Goal: Navigation & Orientation: Find specific page/section

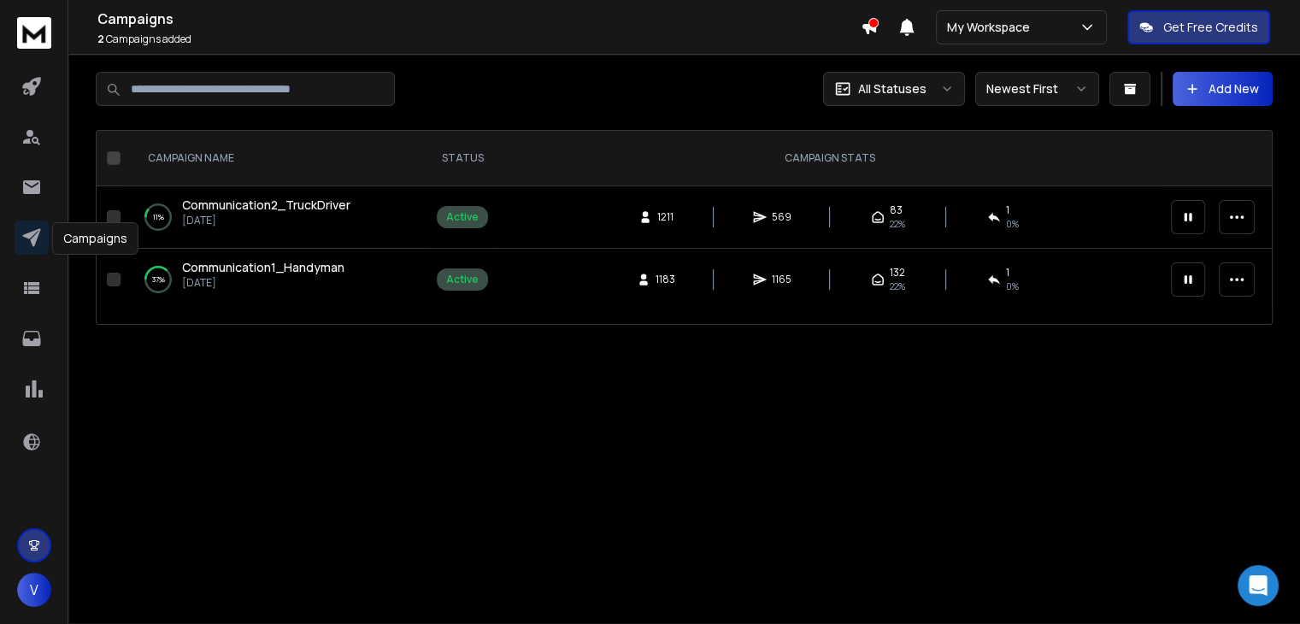
click at [32, 245] on icon at bounding box center [31, 237] width 18 height 18
click at [37, 339] on icon at bounding box center [31, 338] width 21 height 21
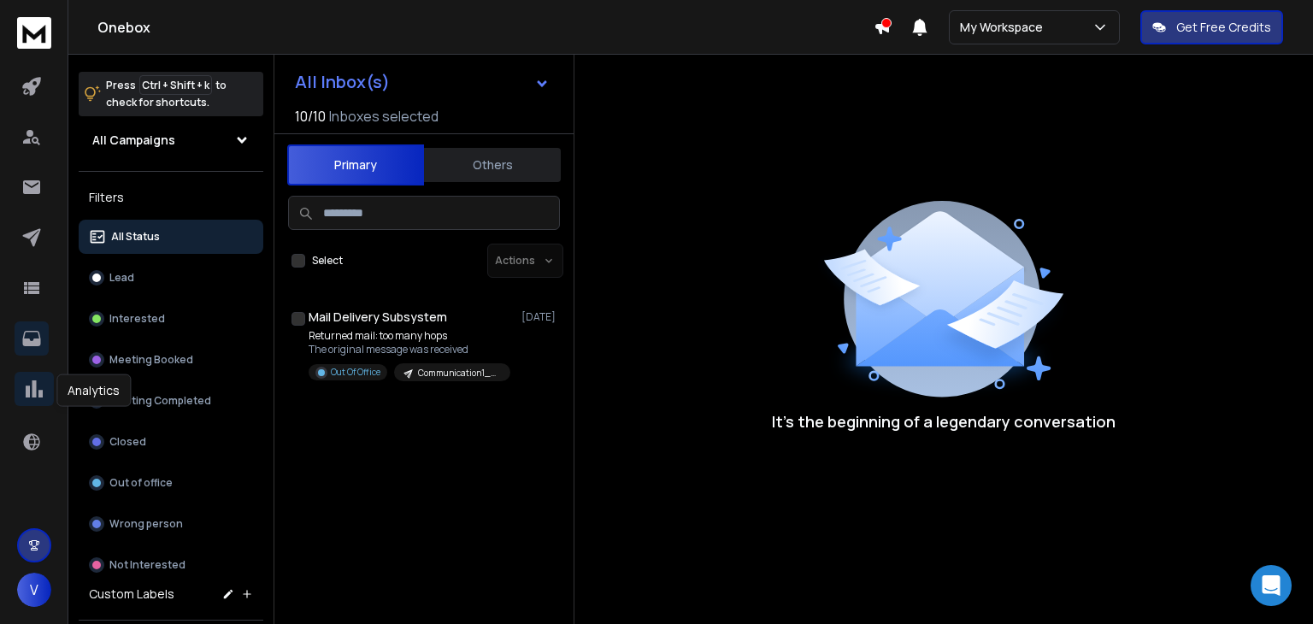
click at [36, 383] on icon at bounding box center [34, 389] width 26 height 26
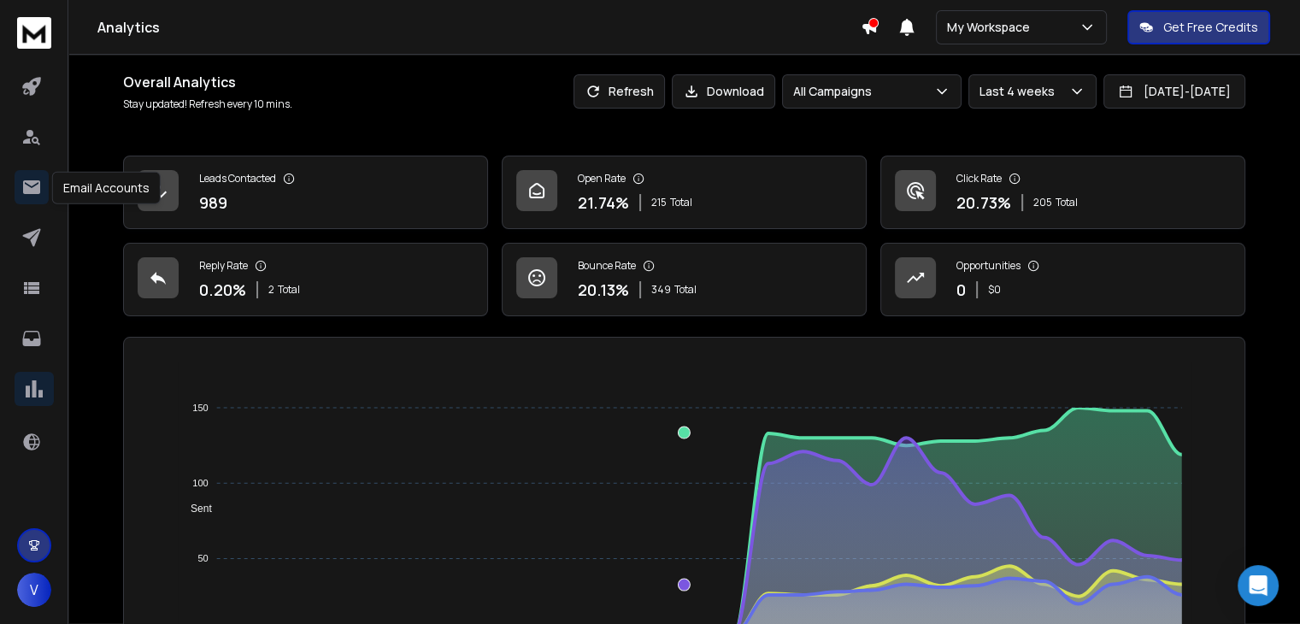
click at [32, 170] on link at bounding box center [32, 187] width 34 height 34
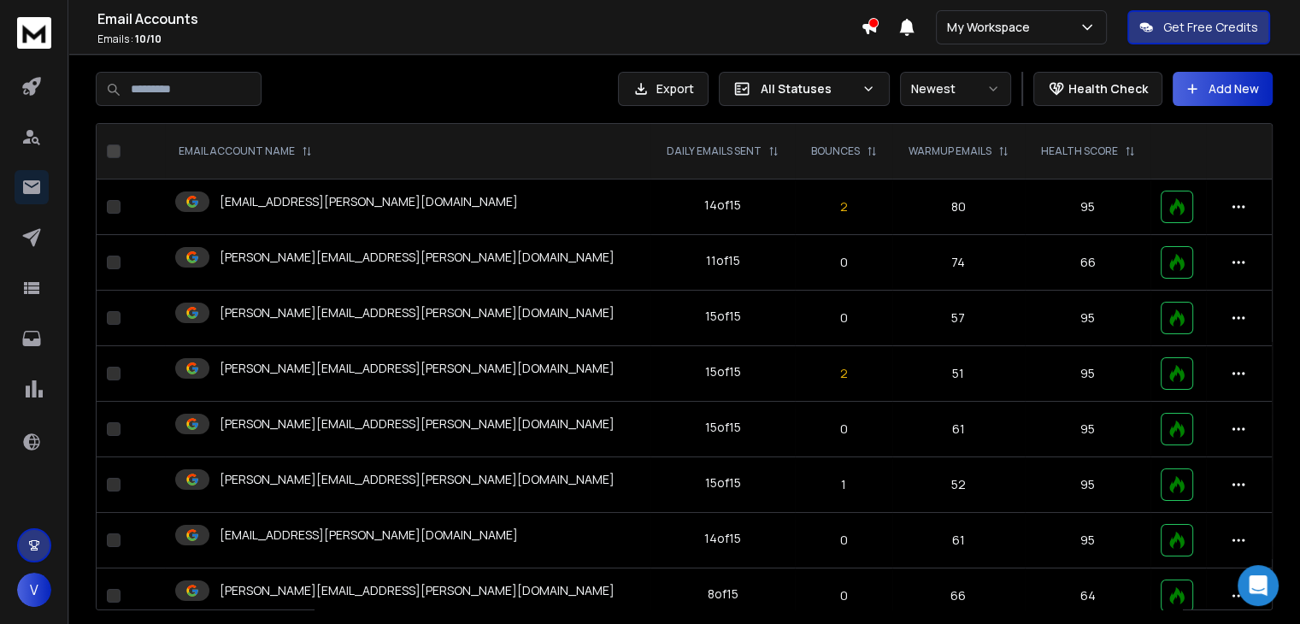
scroll to position [137, 0]
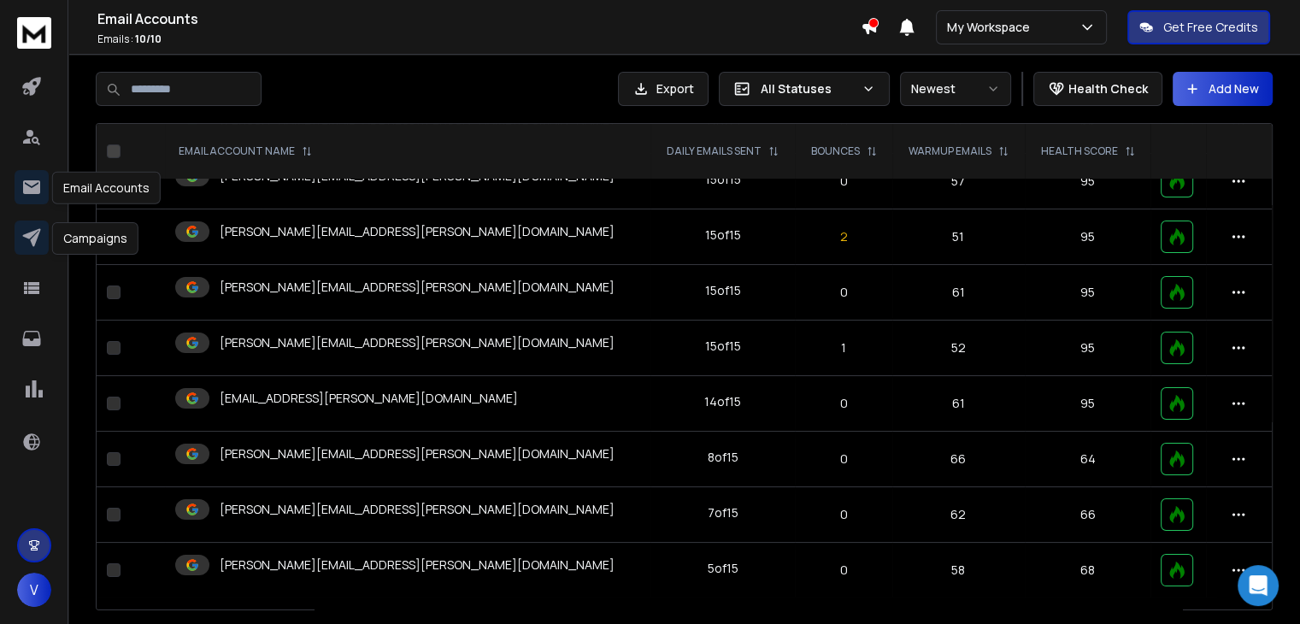
click at [38, 232] on icon at bounding box center [31, 237] width 18 height 18
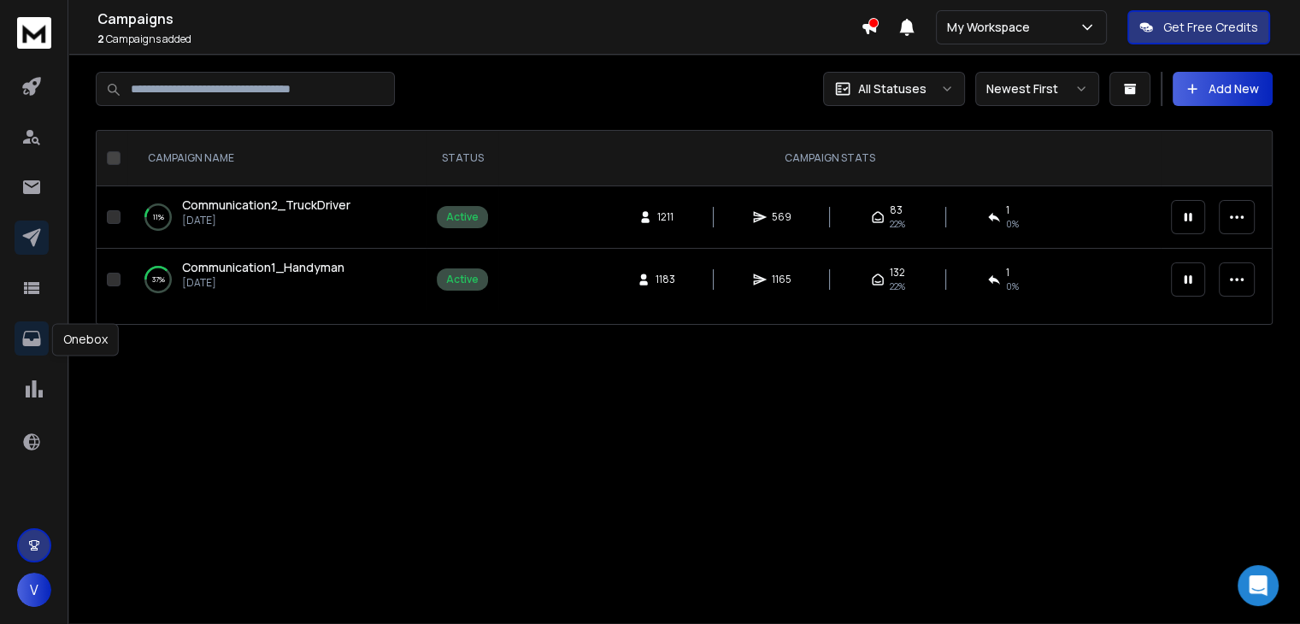
click at [31, 340] on icon at bounding box center [31, 338] width 21 height 21
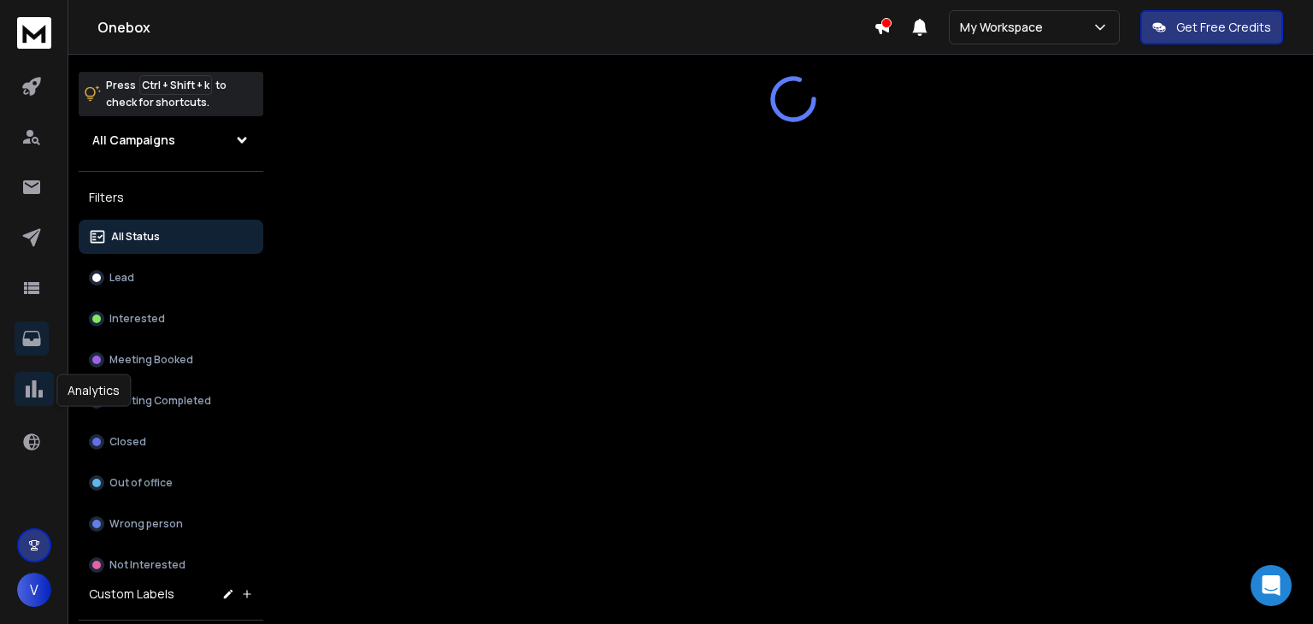
click at [41, 399] on icon at bounding box center [34, 389] width 26 height 26
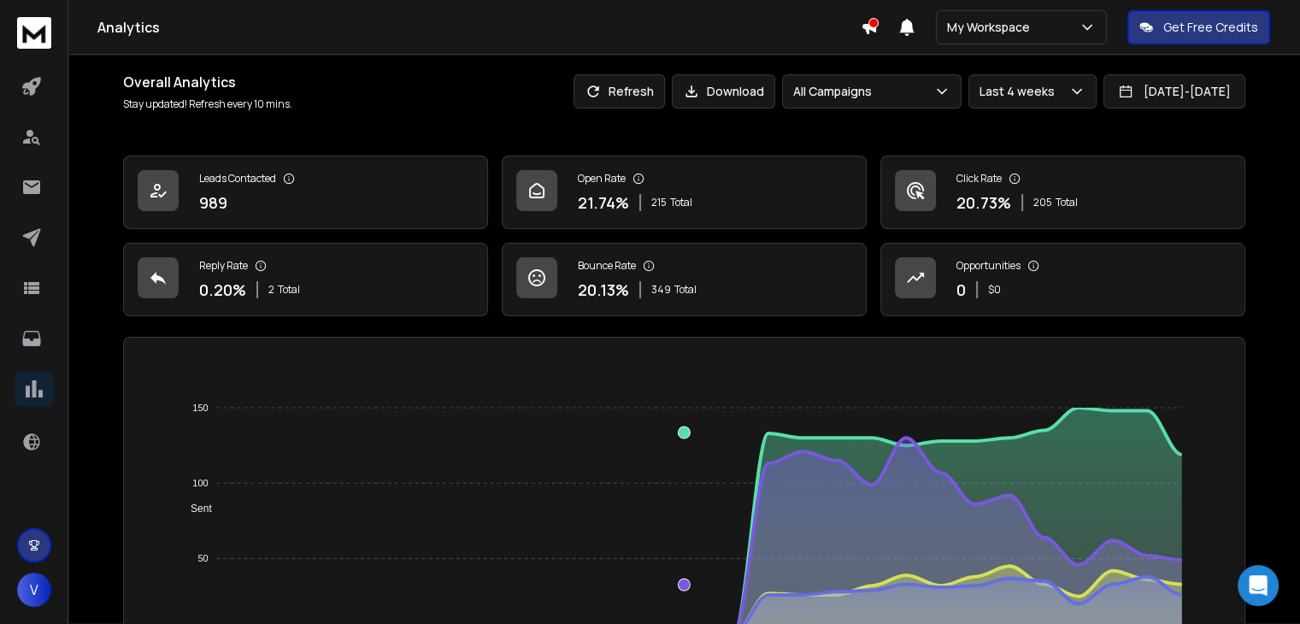
click at [1017, 168] on link "Click Rate 20.73 % 205 Total" at bounding box center [1063, 193] width 365 height 74
click at [652, 266] on icon at bounding box center [649, 266] width 12 height 12
click at [481, 319] on div "Leads Contacted 989 Open Rate 21.74 % 215 Total Click Rate 20.73 % 205 Total Re…" at bounding box center [684, 437] width 1123 height 563
